Goal: Task Accomplishment & Management: Manage account settings

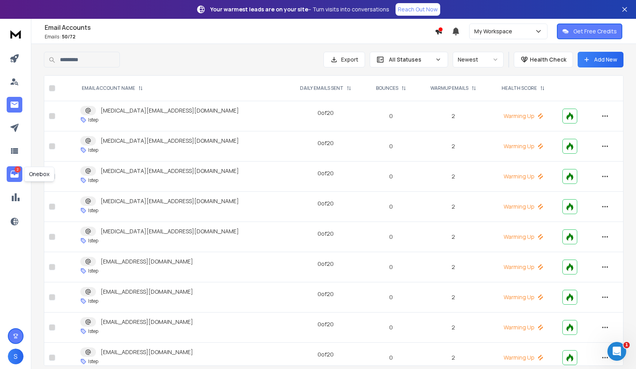
click at [16, 174] on icon at bounding box center [14, 173] width 9 height 9
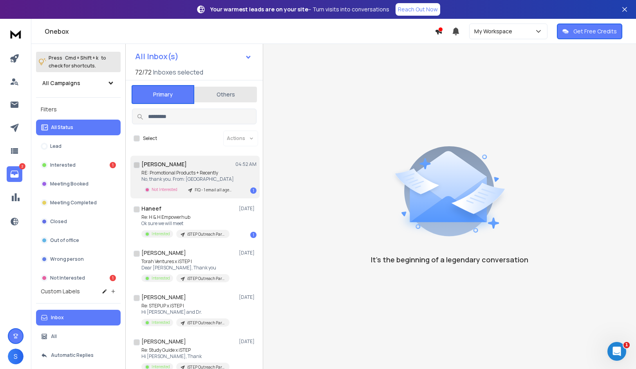
click at [183, 165] on div "[PERSON_NAME] 04:52 AM" at bounding box center [198, 164] width 115 height 8
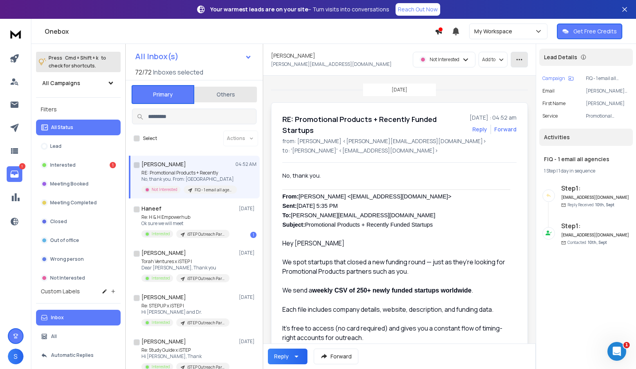
click at [518, 57] on icon "button" at bounding box center [519, 59] width 7 height 7
click at [493, 115] on div "Block email" at bounding box center [493, 115] width 39 height 8
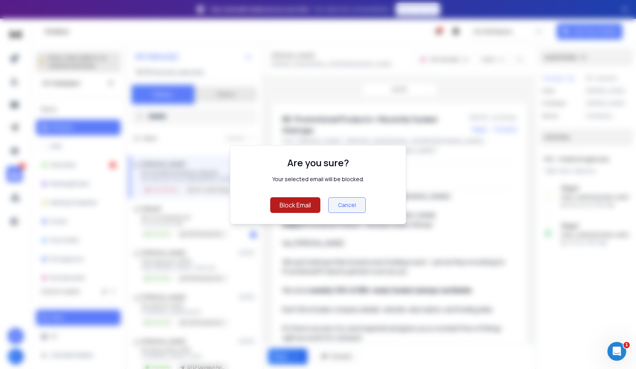
click at [286, 204] on button "Block Email" at bounding box center [295, 205] width 50 height 16
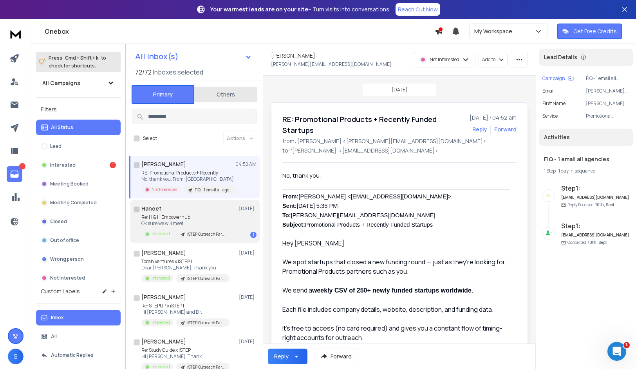
click at [209, 212] on div "Haneef [DATE] Re: H & H Empowerhub Ok sure we will meet Interested iSTEP Outrea…" at bounding box center [198, 220] width 115 height 33
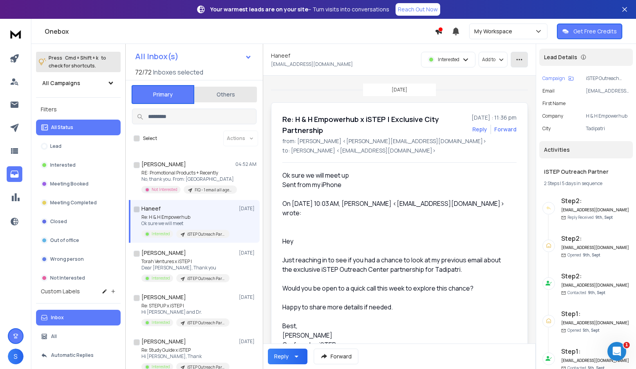
click at [519, 57] on icon "button" at bounding box center [519, 59] width 7 height 7
click at [507, 77] on div "Mark as unread" at bounding box center [499, 77] width 50 height 8
click at [11, 105] on icon at bounding box center [15, 104] width 8 height 6
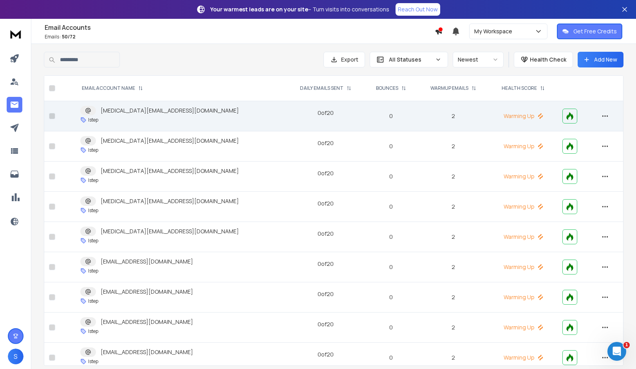
click at [238, 113] on div "[MEDICAL_DATA][EMAIL_ADDRESS][DOMAIN_NAME]" at bounding box center [180, 110] width 201 height 9
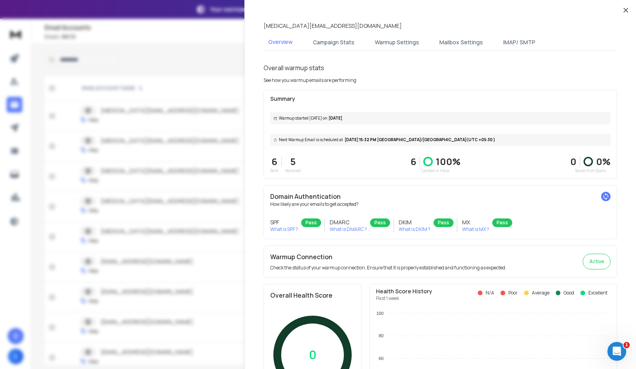
click at [622, 9] on icon "button" at bounding box center [626, 10] width 8 height 8
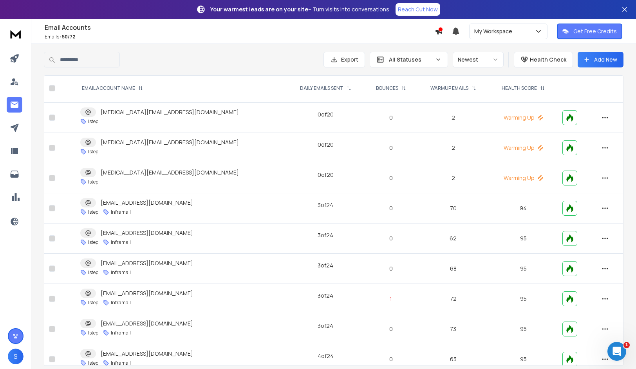
scroll to position [369, 0]
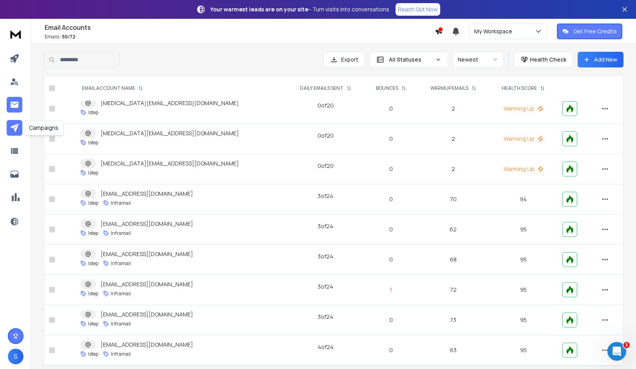
click at [17, 128] on icon at bounding box center [14, 127] width 9 height 9
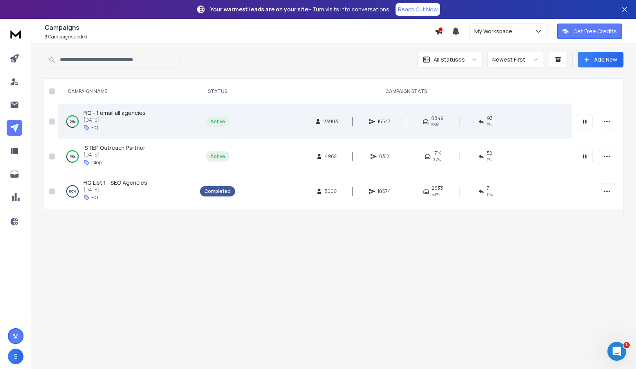
click at [166, 113] on div "69 % FIQ - 1 email all agencies [DATE] FIQ" at bounding box center [126, 121] width 121 height 25
